Goal: Task Accomplishment & Management: Manage account settings

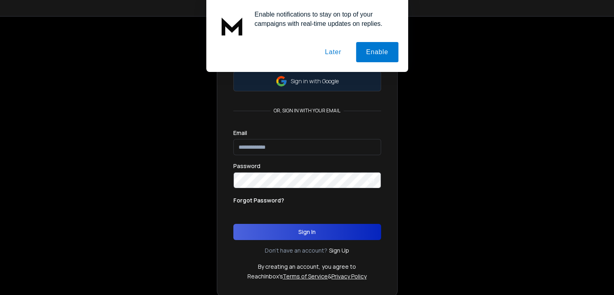
click at [347, 79] on button "Sign in with Google" at bounding box center [307, 81] width 148 height 20
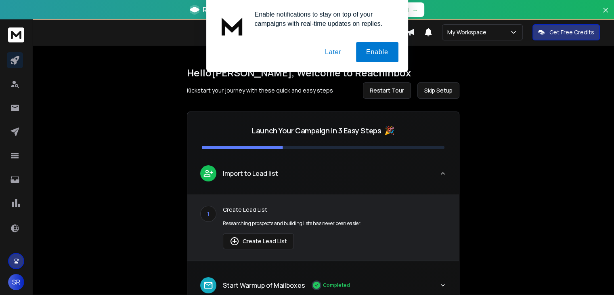
click at [336, 55] on button "Later" at bounding box center [333, 52] width 36 height 20
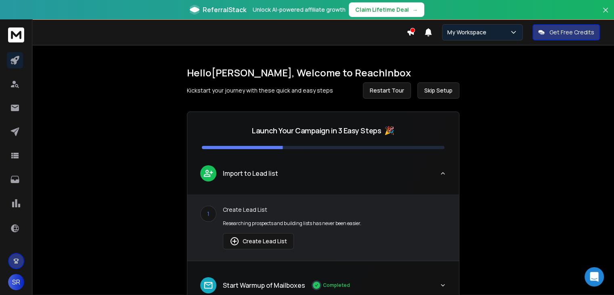
click at [474, 40] on button "My Workspace" at bounding box center [482, 32] width 81 height 16
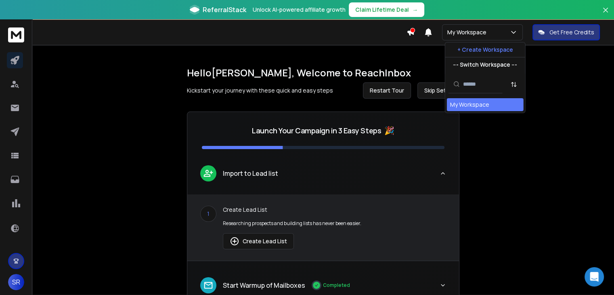
click at [16, 40] on icon at bounding box center [16, 34] width 16 height 15
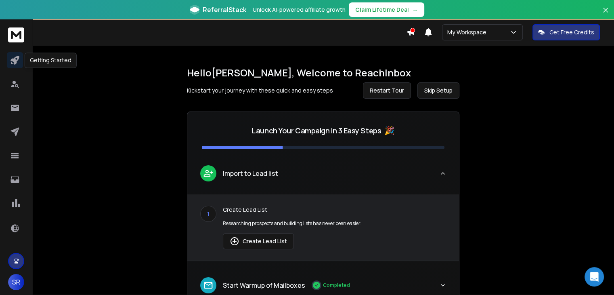
click at [16, 60] on icon at bounding box center [14, 60] width 9 height 9
click at [16, 277] on span "SR" at bounding box center [16, 282] width 16 height 16
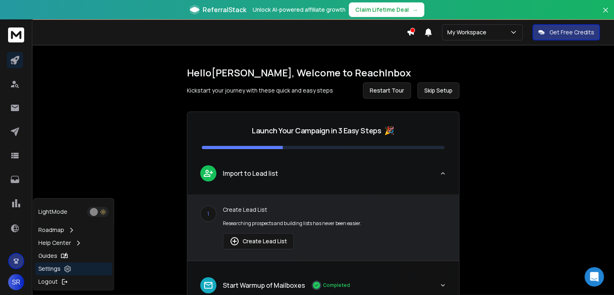
click at [53, 273] on div "Settings" at bounding box center [73, 268] width 77 height 13
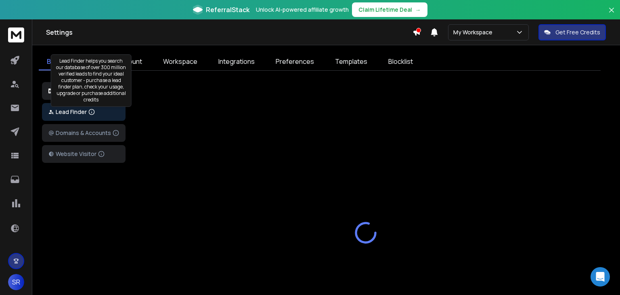
click at [93, 111] on icon "button" at bounding box center [91, 112] width 6 height 6
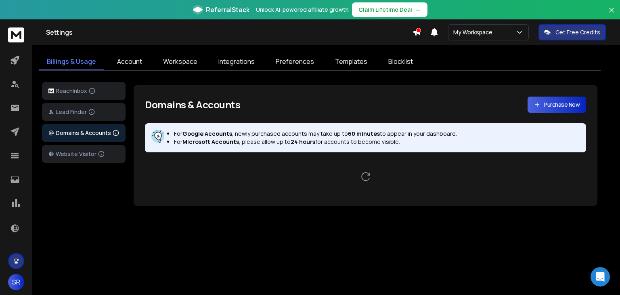
click at [102, 134] on button "Domains & Accounts" at bounding box center [84, 133] width 84 height 18
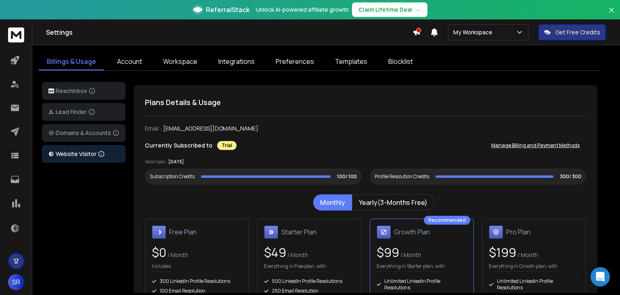
click at [102, 147] on button "Website Visitor" at bounding box center [84, 154] width 84 height 18
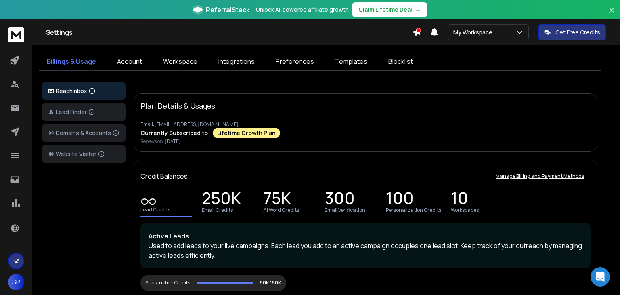
click at [105, 87] on button "ReachInbox" at bounding box center [84, 91] width 84 height 18
click at [182, 136] on p "Currently Subscribed to" at bounding box center [173, 133] width 67 height 8
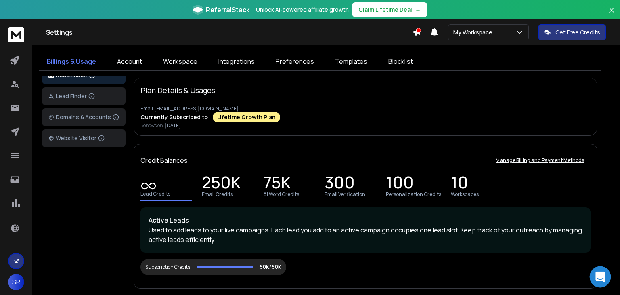
click at [602, 276] on icon "Open Intercom Messenger" at bounding box center [599, 276] width 9 height 10
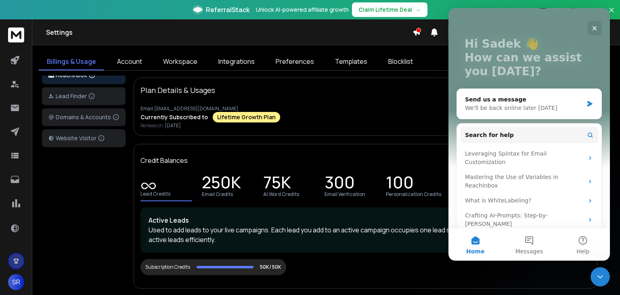
scroll to position [55, 0]
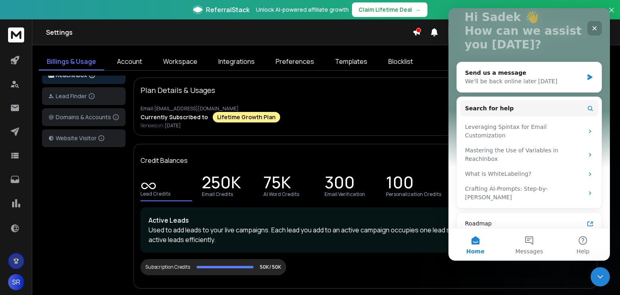
click at [596, 27] on icon "Close" at bounding box center [594, 28] width 6 height 6
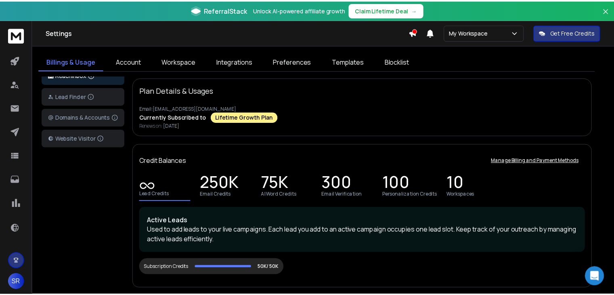
scroll to position [0, 0]
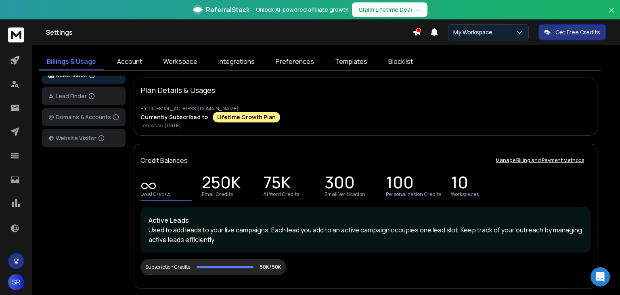
click at [528, 33] on button "My Workspace" at bounding box center [488, 32] width 81 height 16
click at [17, 110] on icon at bounding box center [15, 107] width 8 height 6
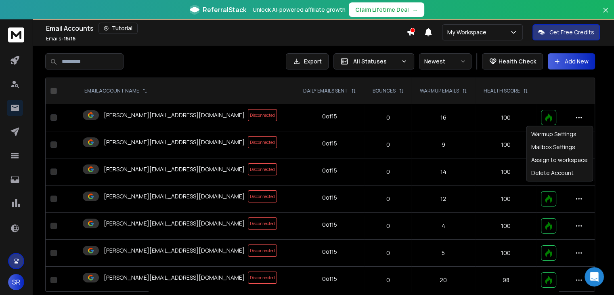
click at [581, 119] on button at bounding box center [578, 118] width 22 height 14
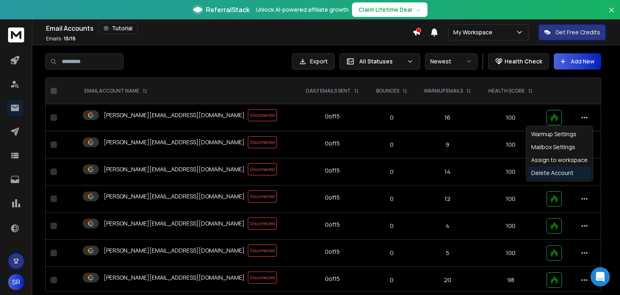
click at [563, 170] on div "Delete Account" at bounding box center [559, 172] width 63 height 13
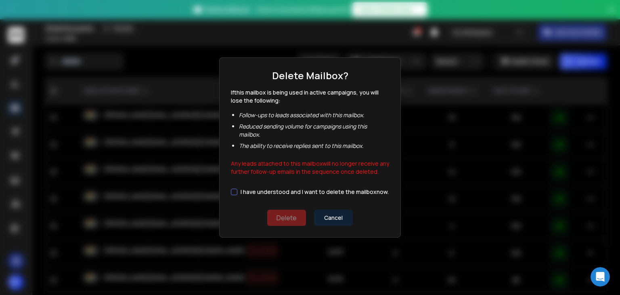
click at [228, 193] on div "Delete Mailbox? If this mailbox is being used in active campaigns, you will los…" at bounding box center [310, 147] width 182 height 180
click at [231, 192] on button "I have understood and I want to delete the mailbox now." at bounding box center [234, 191] width 6 height 6
click at [293, 226] on div "Delete Mailbox? If this mailbox is being used in active campaigns, you will los…" at bounding box center [310, 147] width 182 height 180
click at [295, 218] on button "Delete" at bounding box center [286, 217] width 39 height 16
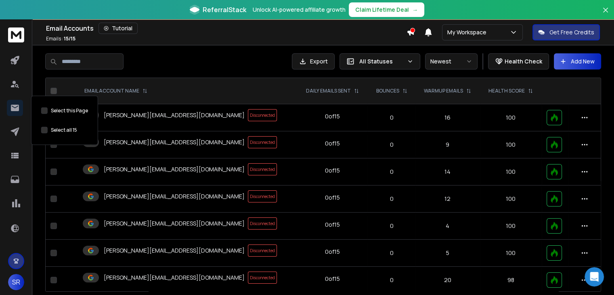
click at [56, 91] on button "Select this Page" at bounding box center [53, 91] width 6 height 6
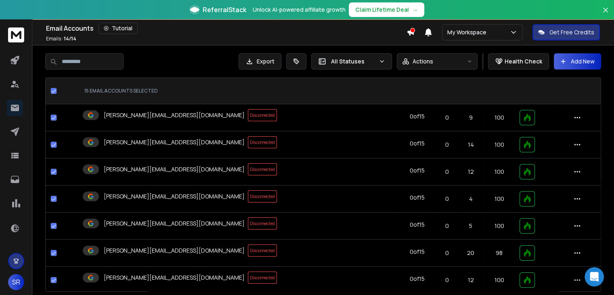
click at [379, 65] on div "All Statuses" at bounding box center [351, 61] width 81 height 16
drag, startPoint x: 444, startPoint y: 70, endPoint x: 448, endPoint y: 64, distance: 7.2
click at [448, 64] on div "Export All Statuses Actions Health Check Add New 15 EMAIL ACCOUNTS SELECTED [PE…" at bounding box center [323, 172] width 556 height 238
click at [448, 64] on div "Actions" at bounding box center [432, 61] width 61 height 8
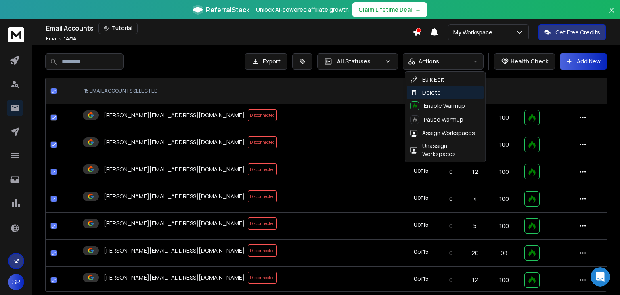
click at [446, 88] on div "Delete" at bounding box center [445, 92] width 77 height 13
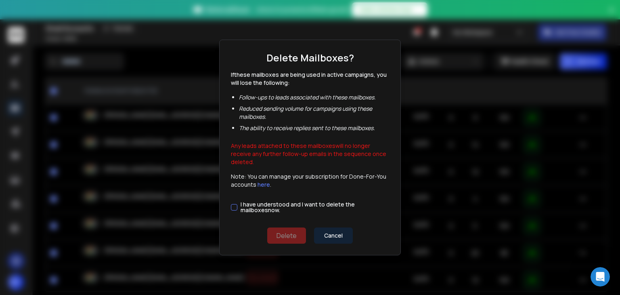
click at [234, 204] on button "I have understood and I want to delete the mailbox es now." at bounding box center [234, 207] width 6 height 6
click at [276, 227] on button "Delete" at bounding box center [286, 235] width 39 height 16
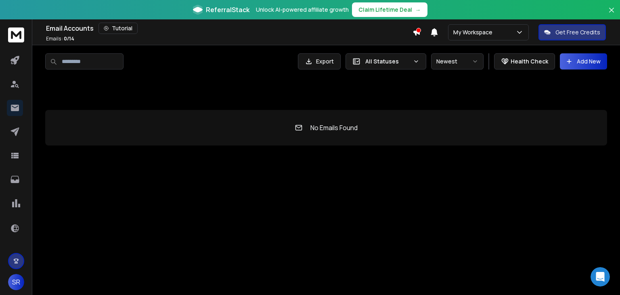
click at [8, 40] on icon at bounding box center [16, 34] width 16 height 15
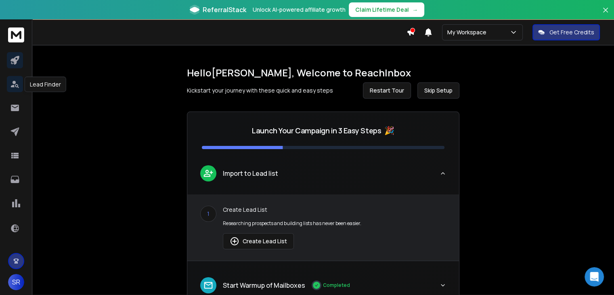
click at [22, 84] on link at bounding box center [15, 84] width 16 height 16
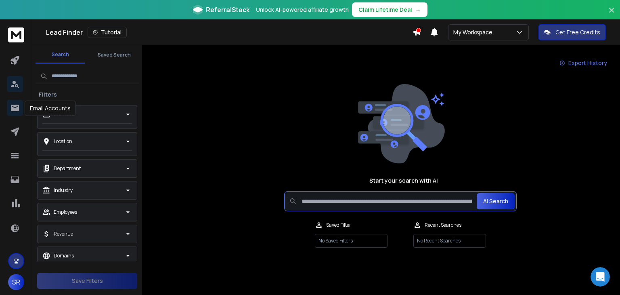
click at [16, 104] on icon at bounding box center [15, 107] width 8 height 6
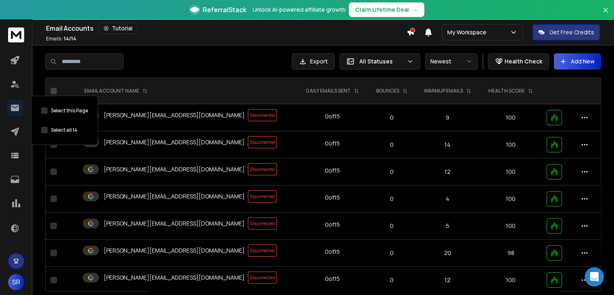
click at [52, 90] on button "Select this Page" at bounding box center [53, 91] width 6 height 6
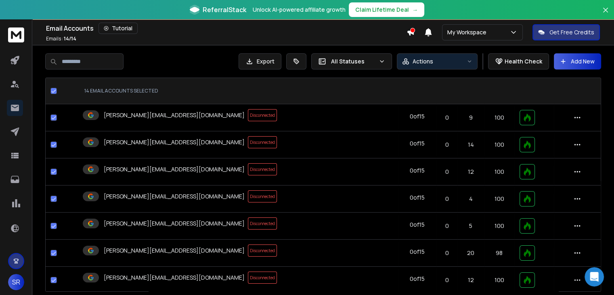
click at [426, 54] on button "Actions" at bounding box center [437, 61] width 81 height 16
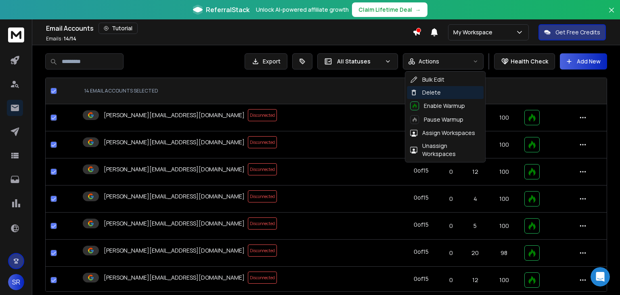
click at [427, 92] on div "Delete" at bounding box center [425, 92] width 31 height 8
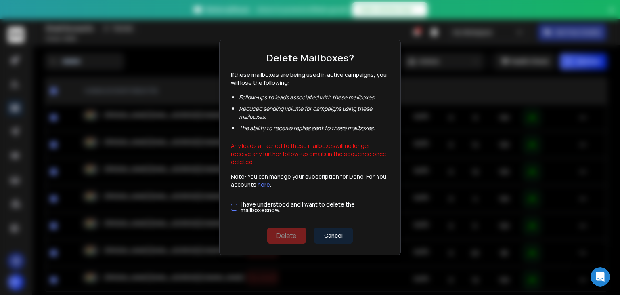
click at [237, 202] on div "I have understood and I want to delete the mailbox es now." at bounding box center [310, 204] width 158 height 18
click at [237, 204] on button "I have understood and I want to delete the mailbox es now." at bounding box center [234, 207] width 6 height 6
click at [285, 236] on button "Delete" at bounding box center [286, 235] width 39 height 16
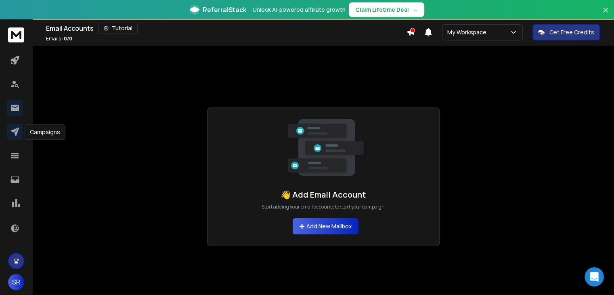
click at [17, 130] on icon at bounding box center [14, 131] width 8 height 8
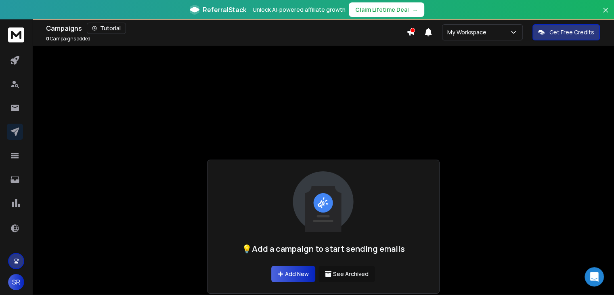
click at [16, 144] on div at bounding box center [16, 145] width 19 height 187
click at [16, 153] on icon at bounding box center [14, 156] width 7 height 6
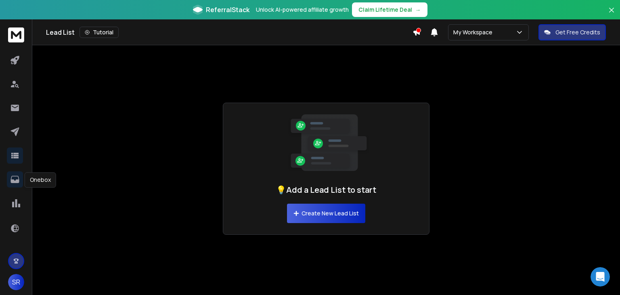
click at [16, 180] on icon at bounding box center [14, 179] width 8 height 7
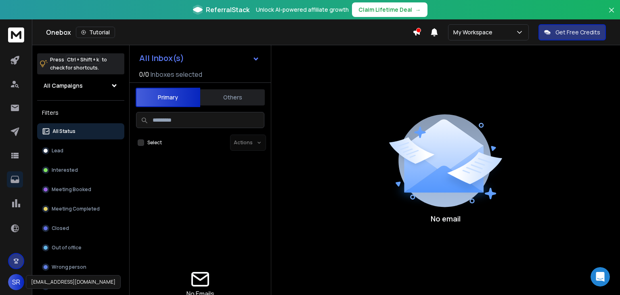
click at [16, 288] on span "SR" at bounding box center [16, 282] width 16 height 16
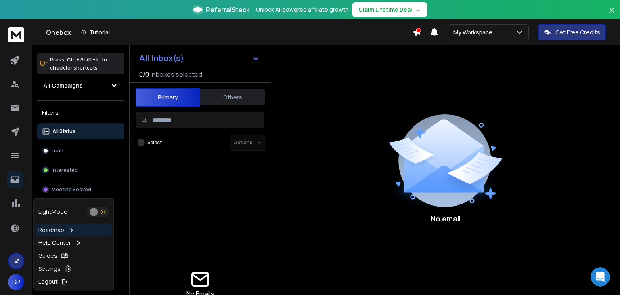
click at [96, 211] on button "button" at bounding box center [98, 211] width 22 height 10
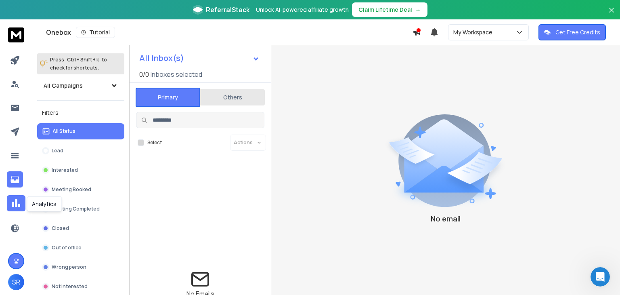
click at [16, 204] on icon at bounding box center [16, 203] width 8 height 8
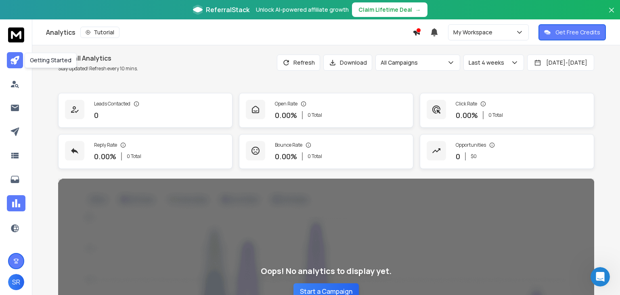
click at [17, 64] on icon at bounding box center [15, 60] width 10 height 10
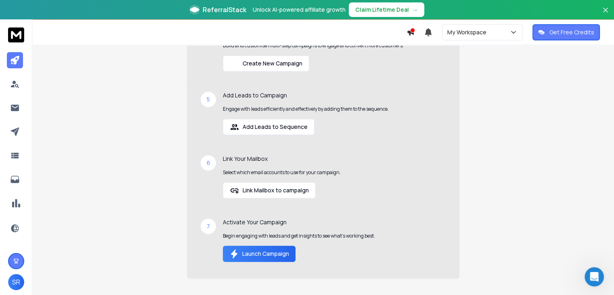
scroll to position [344, 0]
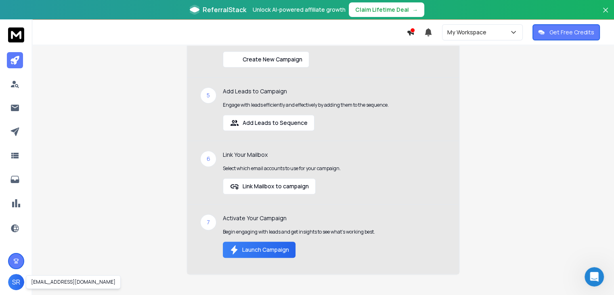
click at [15, 276] on span "SR" at bounding box center [16, 282] width 16 height 16
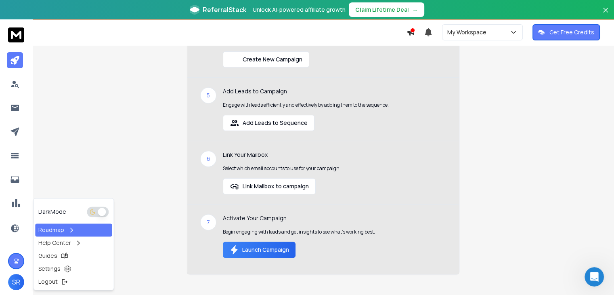
click at [63, 232] on p "Roadmap" at bounding box center [51, 230] width 26 height 8
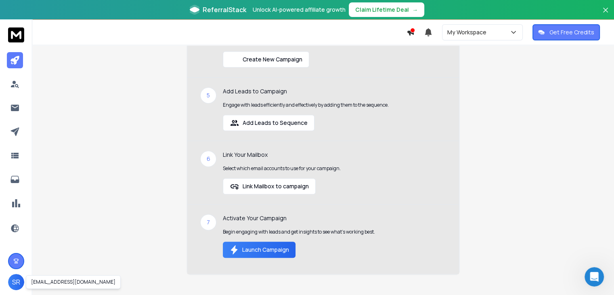
click at [15, 280] on span "SR" at bounding box center [16, 282] width 16 height 16
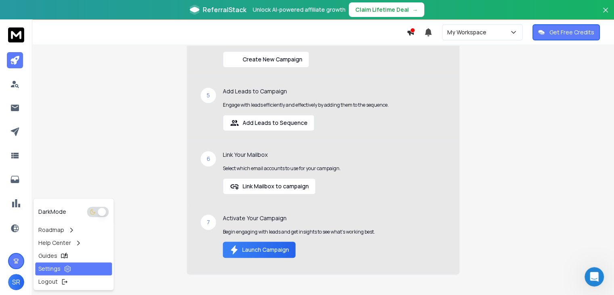
click at [15, 285] on span "SR" at bounding box center [16, 282] width 16 height 16
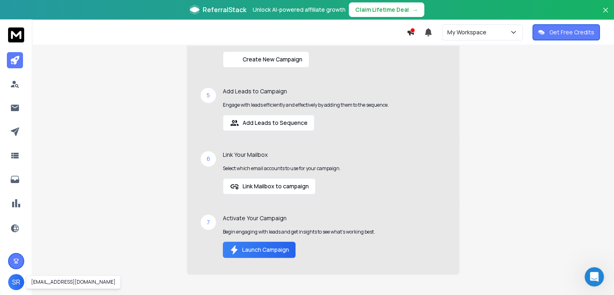
click at [17, 281] on span "SR" at bounding box center [16, 282] width 16 height 16
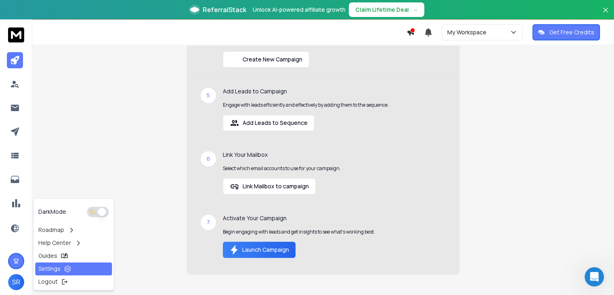
click at [54, 263] on div "Settings" at bounding box center [73, 268] width 77 height 13
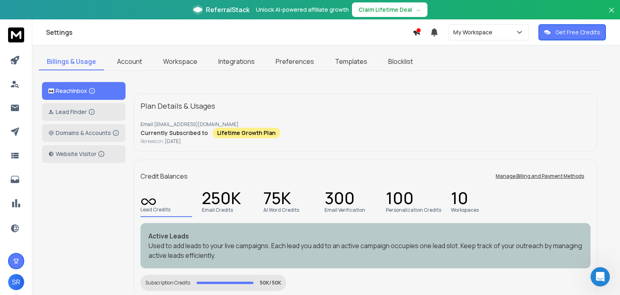
click at [190, 63] on link "Workspace" at bounding box center [180, 61] width 50 height 17
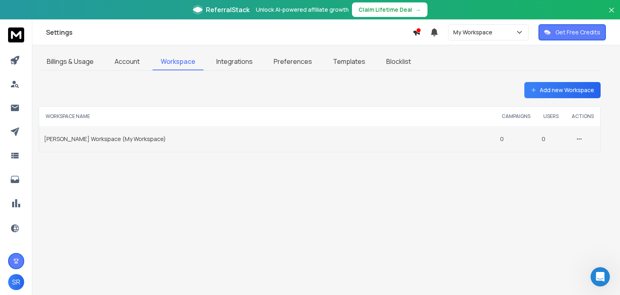
click at [132, 60] on link "Account" at bounding box center [127, 61] width 41 height 17
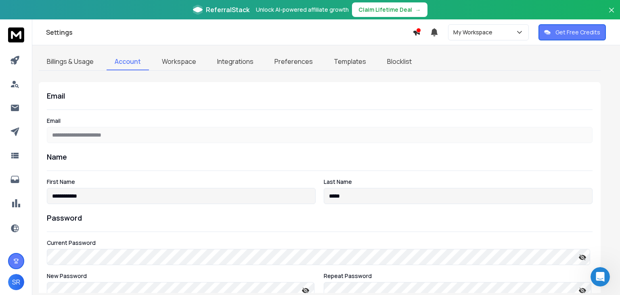
click at [81, 63] on link "Billings & Usage" at bounding box center [70, 61] width 63 height 17
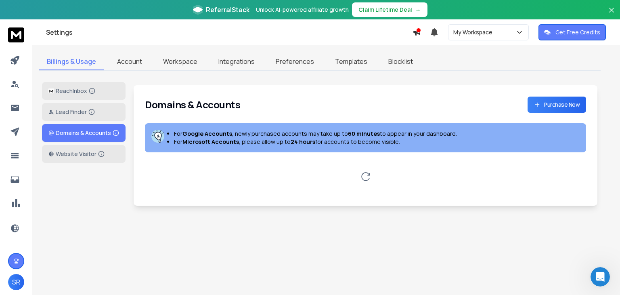
click at [108, 98] on div "ReachInbox Lead Finder Domains & Accounts Website Visitor" at bounding box center [84, 90] width 84 height 16
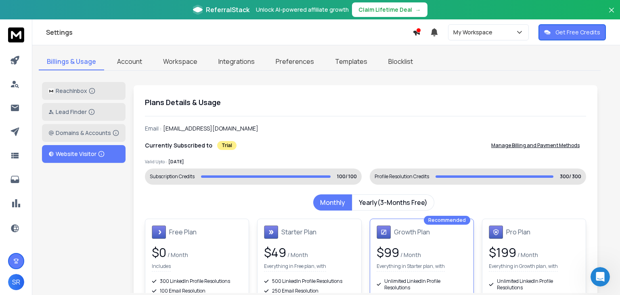
click at [111, 149] on button "Website Visitor" at bounding box center [84, 154] width 84 height 18
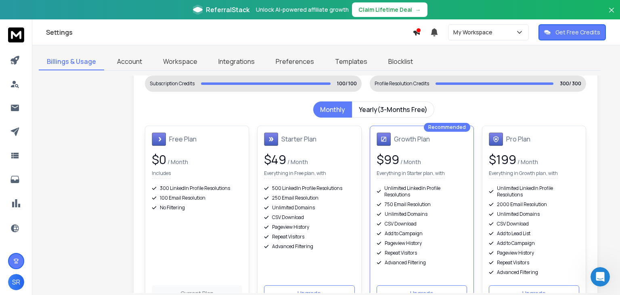
scroll to position [95, 0]
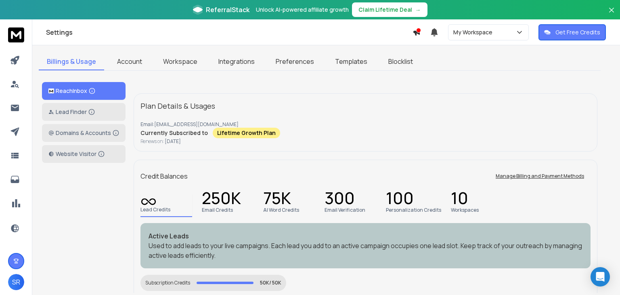
click at [126, 63] on link "Account" at bounding box center [129, 61] width 41 height 17
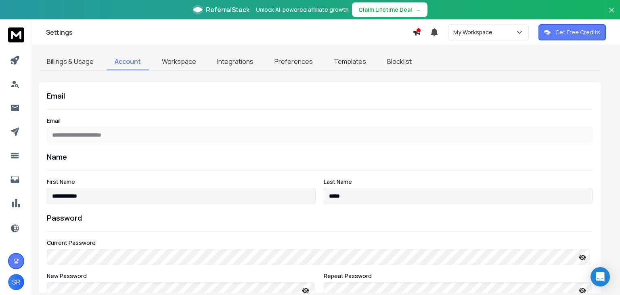
scroll to position [13, 0]
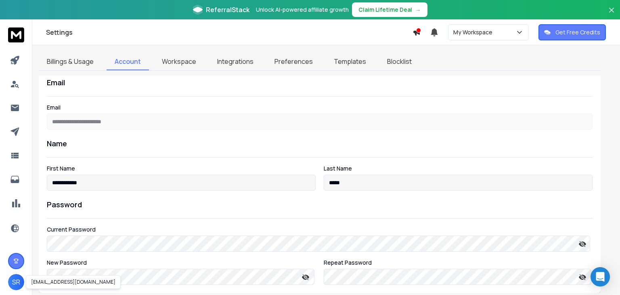
click at [23, 280] on span "SR" at bounding box center [16, 282] width 16 height 16
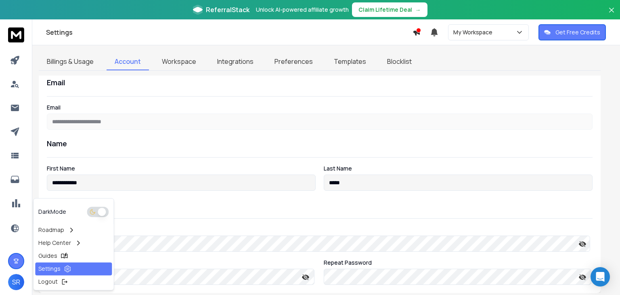
click at [50, 268] on p "Settings" at bounding box center [49, 268] width 22 height 8
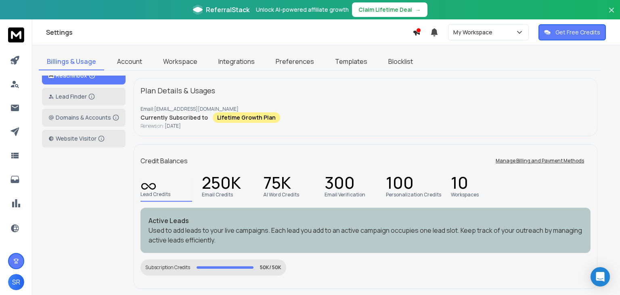
scroll to position [16, 0]
click at [249, 119] on div "Lifetime Growth Plan" at bounding box center [246, 117] width 67 height 10
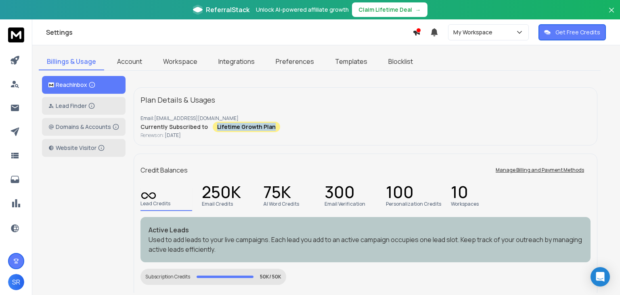
scroll to position [0, 0]
